Goal: Check status: Check status

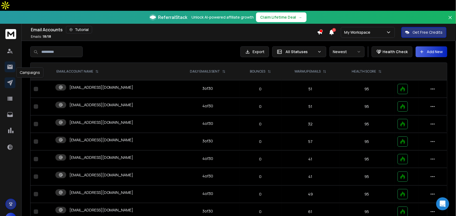
click at [13, 80] on icon at bounding box center [10, 83] width 6 height 6
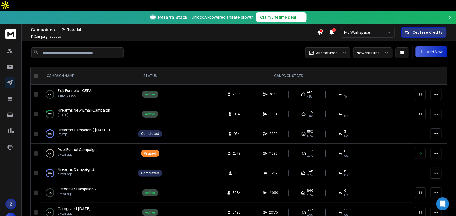
click at [79, 108] on span "Firearms New Email Campaign" at bounding box center [84, 110] width 53 height 5
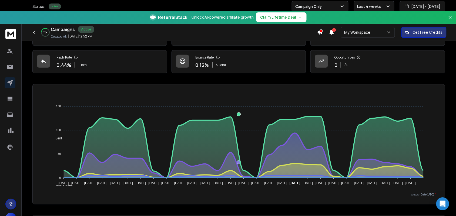
scroll to position [77, 0]
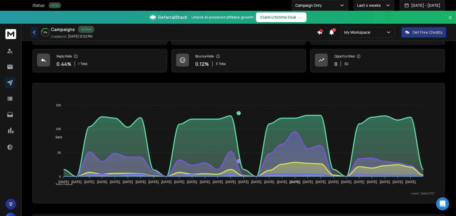
click at [37, 27] on button at bounding box center [34, 32] width 7 height 11
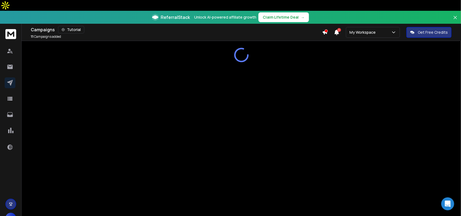
click at [454, 15] on icon "Close banner" at bounding box center [455, 17] width 5 height 5
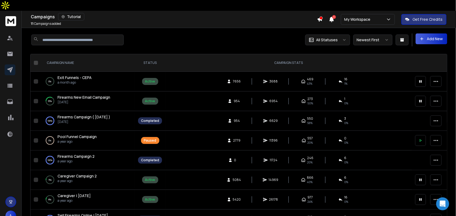
click at [84, 174] on span "Caregiver Campaign 2" at bounding box center [77, 176] width 39 height 5
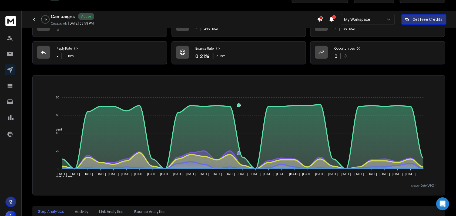
scroll to position [75, 0]
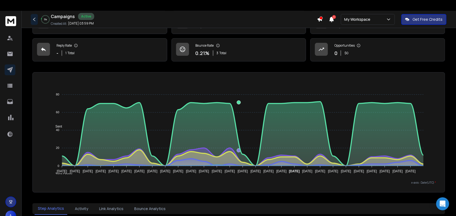
click at [33, 17] on icon at bounding box center [34, 19] width 5 height 5
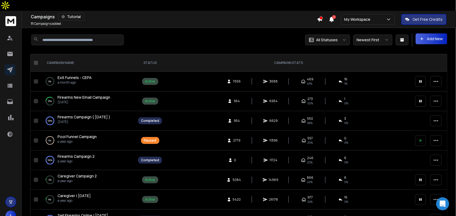
click at [63, 193] on span "Caregiver | [DATE]" at bounding box center [74, 195] width 33 height 5
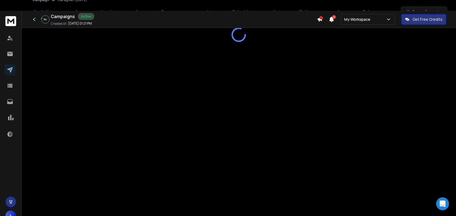
scroll to position [39, 0]
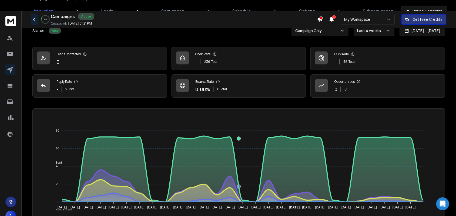
click at [35, 17] on icon at bounding box center [34, 19] width 5 height 5
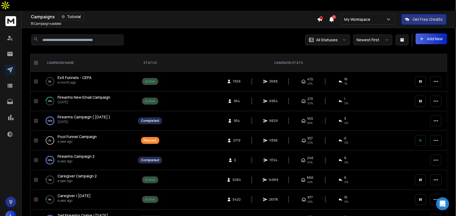
click at [77, 95] on span "Firearms New Email Campaign" at bounding box center [84, 97] width 53 height 5
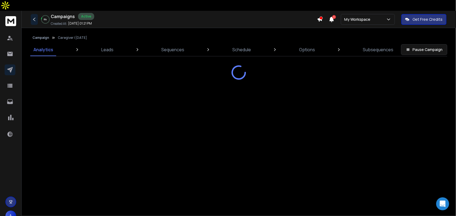
click at [36, 17] on icon at bounding box center [34, 19] width 5 height 5
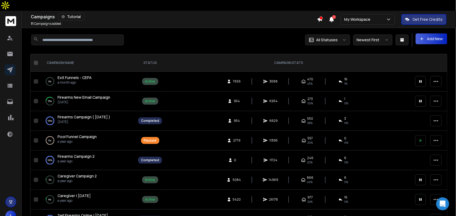
click at [72, 80] on p "a month ago" at bounding box center [75, 82] width 34 height 4
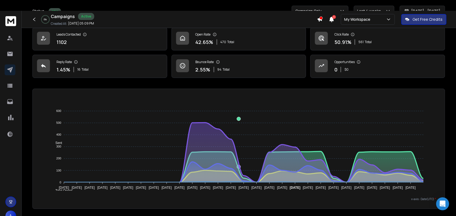
scroll to position [84, 0]
